Goal: Task Accomplishment & Management: Manage account settings

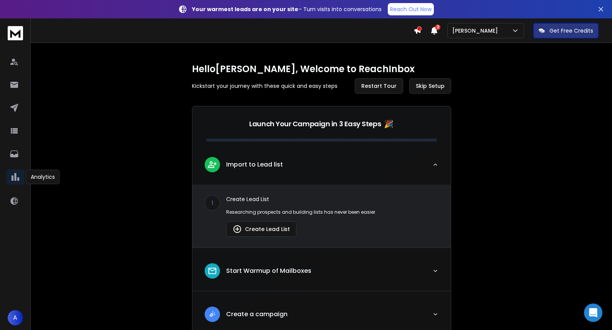
click at [14, 180] on icon at bounding box center [16, 177] width 8 height 8
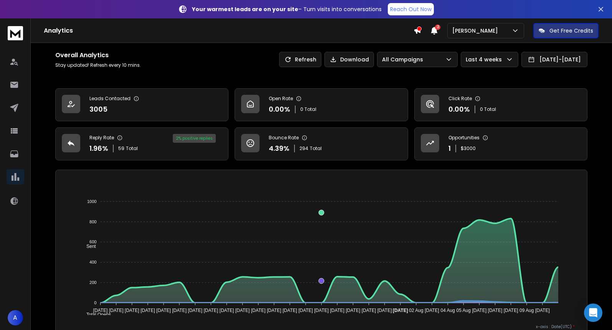
scroll to position [0, 0]
click at [13, 87] on icon at bounding box center [14, 85] width 8 height 6
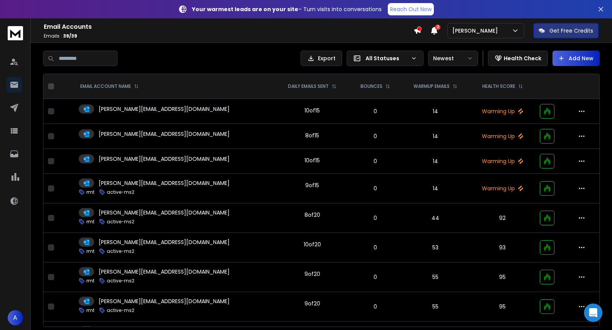
click at [52, 109] on button "button" at bounding box center [51, 111] width 6 height 6
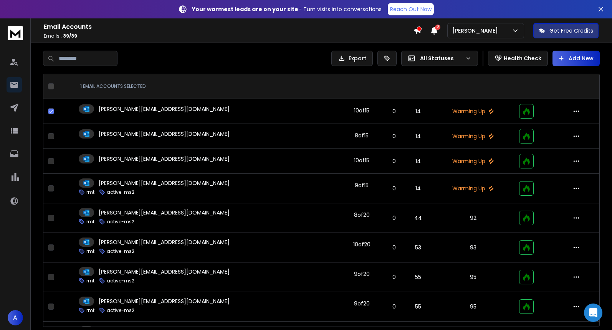
click at [50, 136] on button "button" at bounding box center [51, 136] width 6 height 6
click at [52, 160] on button "button" at bounding box center [51, 161] width 6 height 6
click at [51, 184] on td at bounding box center [58, 189] width 31 height 30
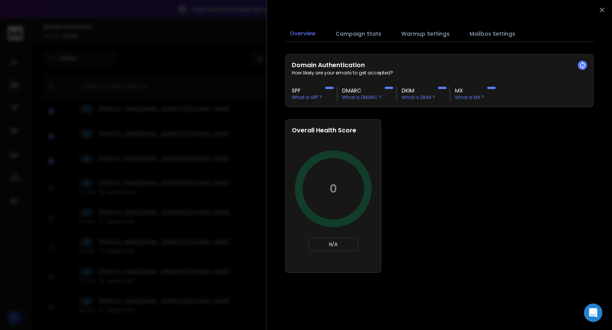
click at [188, 182] on div at bounding box center [306, 165] width 612 height 330
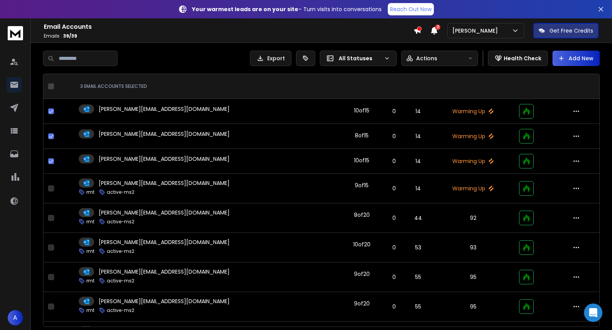
click at [49, 187] on button "button" at bounding box center [51, 188] width 6 height 6
click at [426, 60] on p "Actions" at bounding box center [426, 59] width 21 height 8
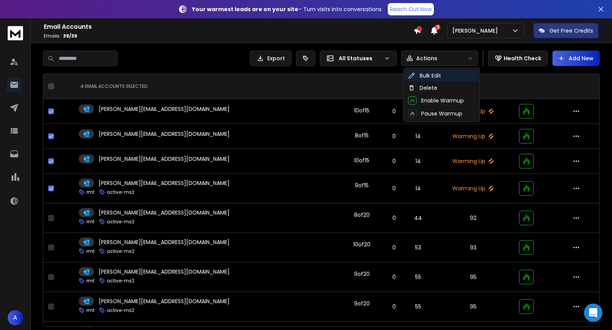
click at [425, 72] on div "Bulk Edit" at bounding box center [424, 76] width 33 height 8
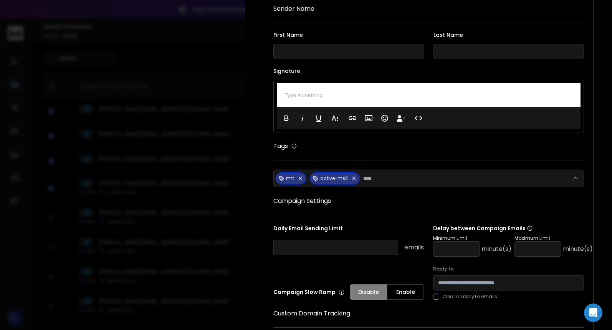
scroll to position [46, 0]
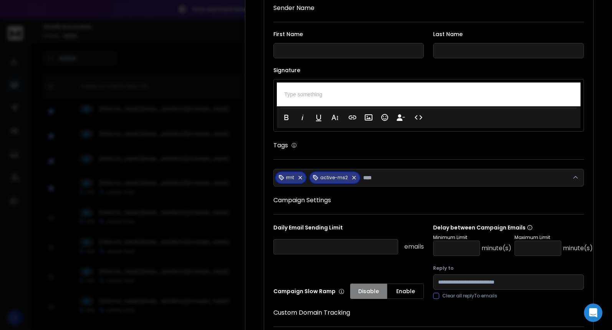
click at [294, 250] on input "number" at bounding box center [335, 246] width 125 height 15
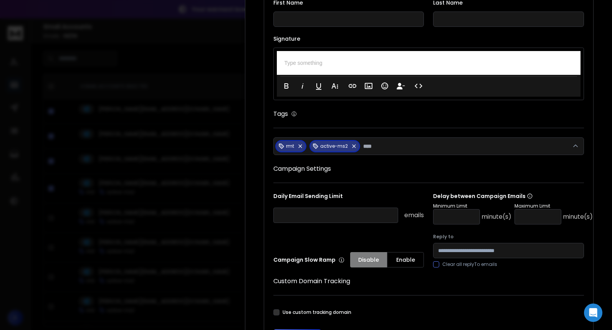
scroll to position [123, 0]
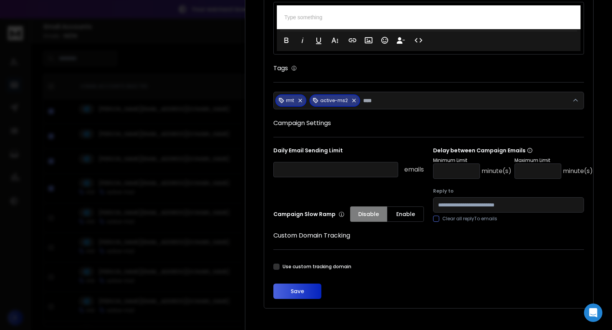
type input "**"
click at [293, 291] on button "Save" at bounding box center [297, 291] width 48 height 15
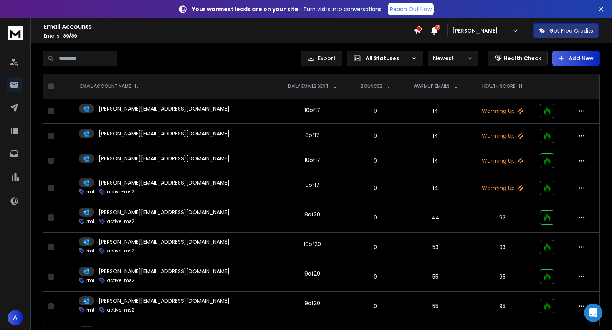
scroll to position [0, 0]
